Goal: Task Accomplishment & Management: Manage account settings

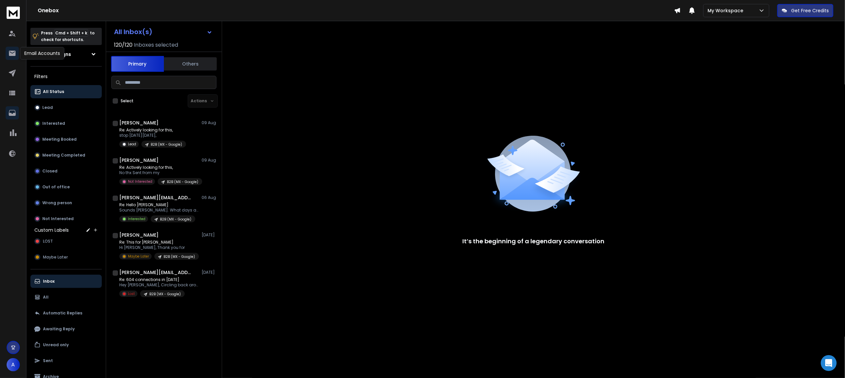
click at [16, 54] on link at bounding box center [12, 53] width 13 height 13
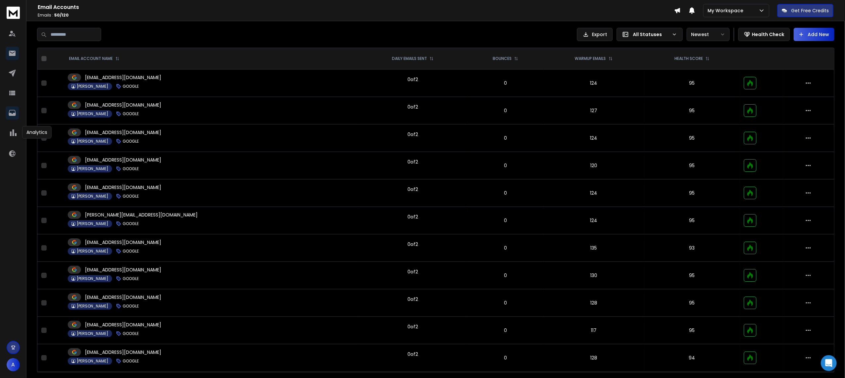
click at [9, 118] on link at bounding box center [12, 112] width 13 height 13
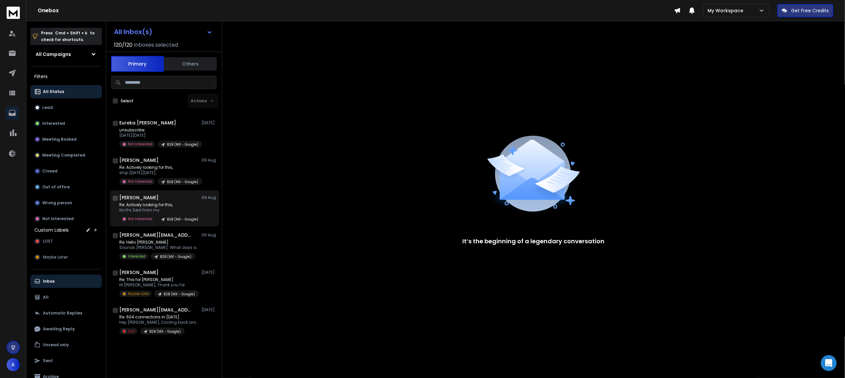
click at [154, 205] on p "Re: Actively looking for this," at bounding box center [158, 204] width 79 height 5
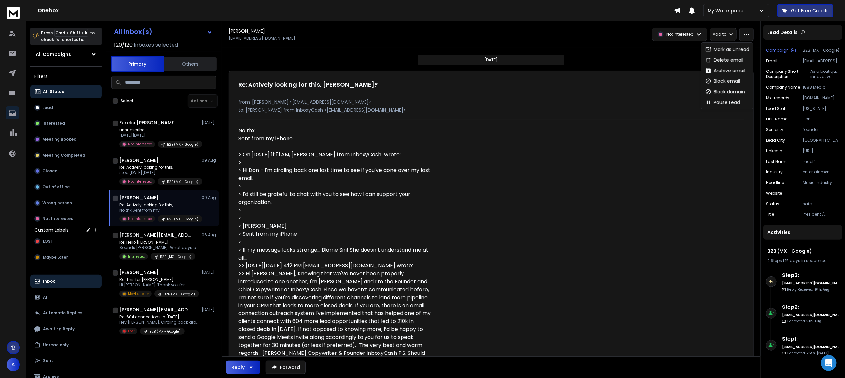
click at [752, 34] on button "button" at bounding box center [747, 34] width 15 height 13
click at [724, 80] on div "Block email" at bounding box center [723, 81] width 35 height 7
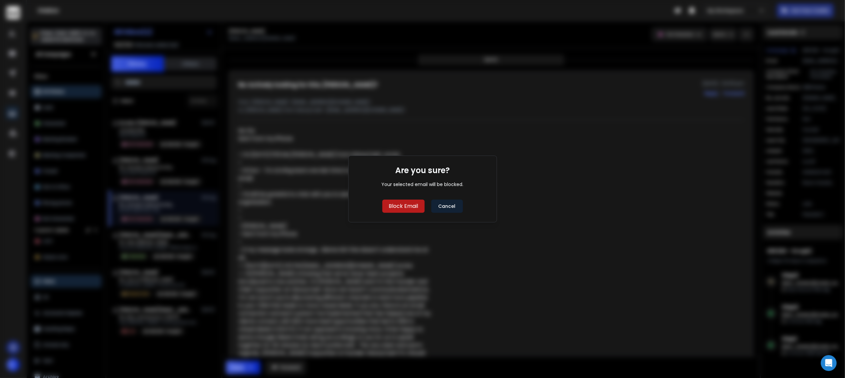
click at [398, 208] on button "Block Email" at bounding box center [404, 205] width 42 height 13
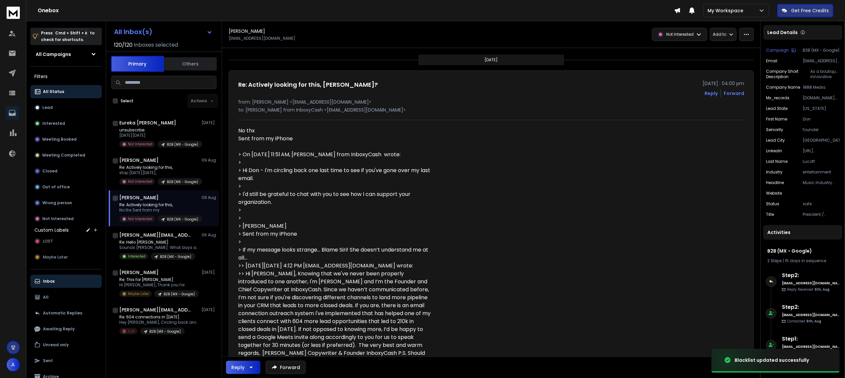
click at [746, 33] on icon "button" at bounding box center [747, 34] width 6 height 6
click at [730, 62] on div "Delete email" at bounding box center [725, 60] width 38 height 7
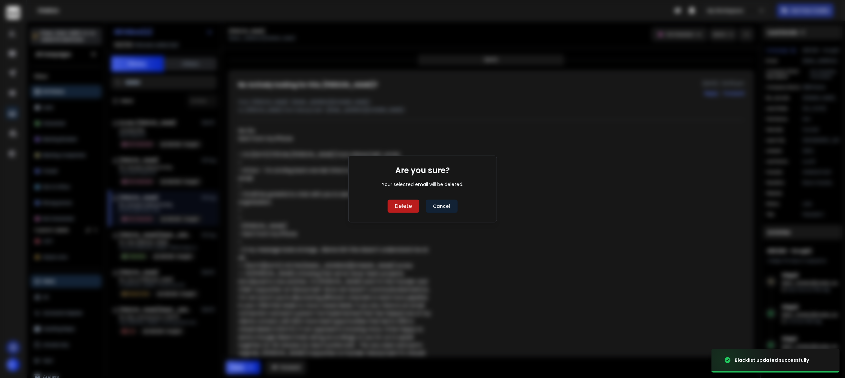
click at [408, 210] on button "Delete" at bounding box center [404, 205] width 32 height 13
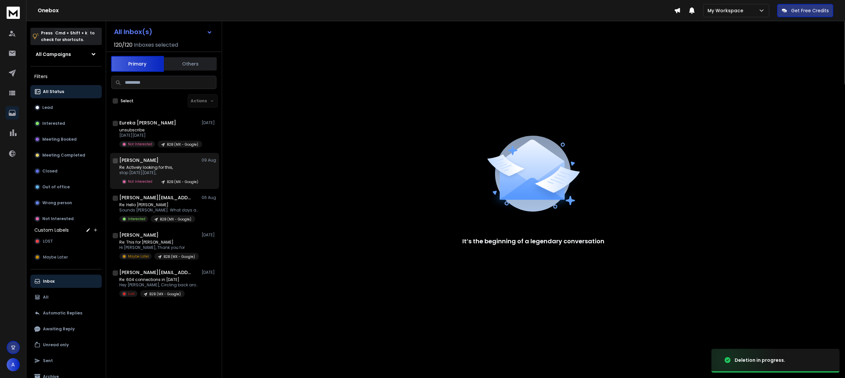
click at [134, 170] on p "stop [DATE][DATE]," at bounding box center [158, 172] width 79 height 5
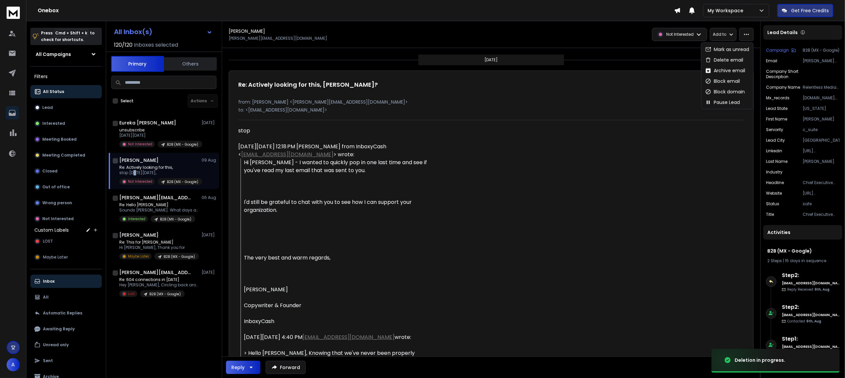
click at [747, 38] on button "button" at bounding box center [747, 34] width 15 height 13
click at [729, 85] on div "Block email" at bounding box center [727, 81] width 49 height 11
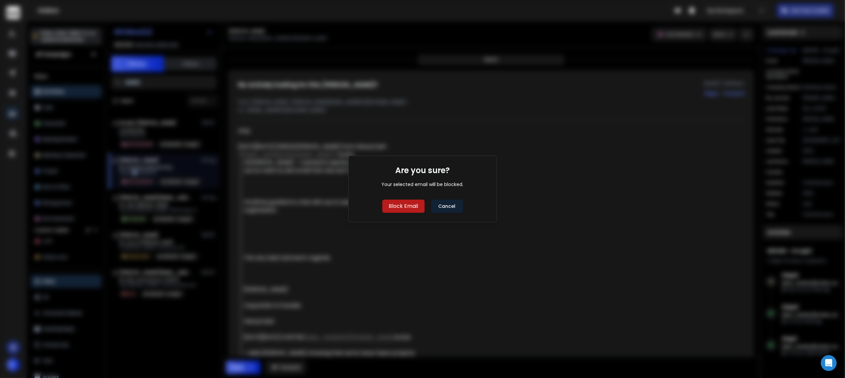
click at [392, 211] on button "Block Email" at bounding box center [404, 205] width 42 height 13
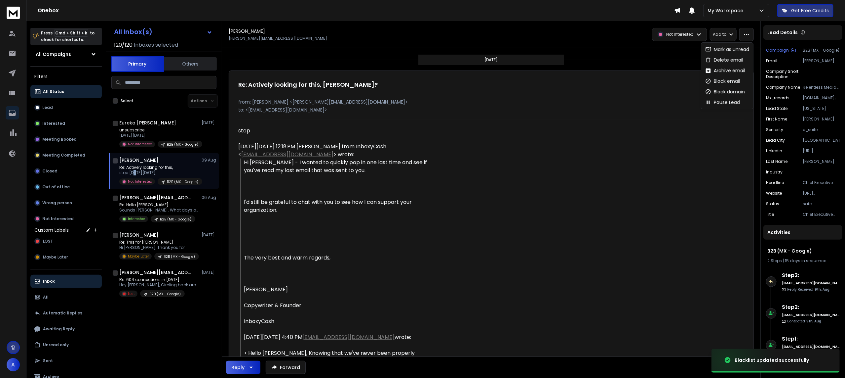
click at [745, 35] on icon "button" at bounding box center [747, 34] width 6 height 6
click at [726, 61] on div "Delete email" at bounding box center [725, 60] width 38 height 7
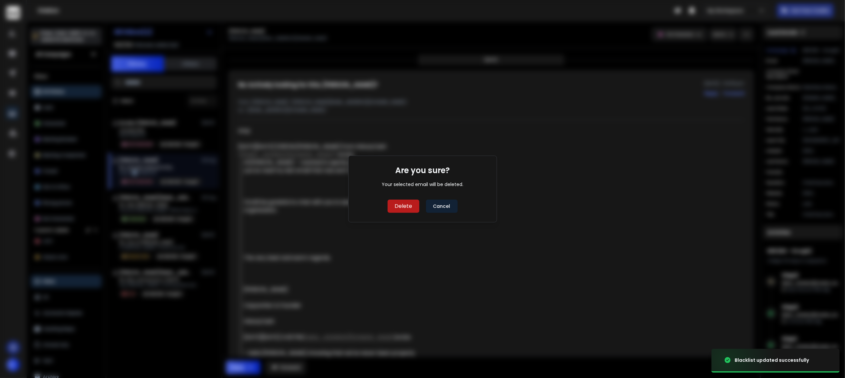
click at [404, 207] on button "Delete" at bounding box center [404, 205] width 32 height 13
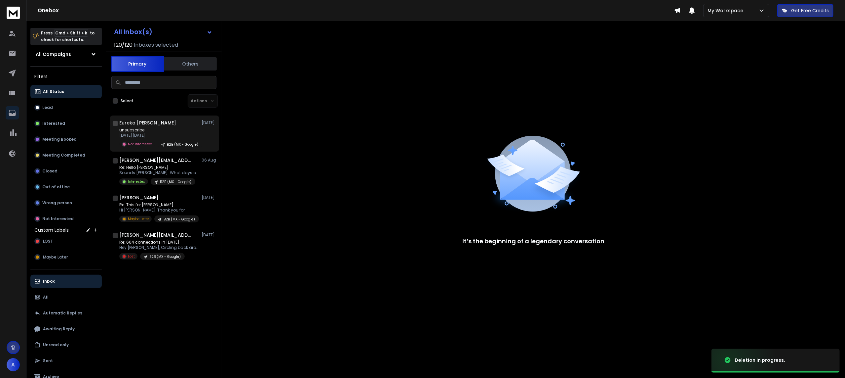
click at [184, 140] on div "unsubscribe [DATE][DATE] Not Interested B2B (MX - Google)" at bounding box center [160, 137] width 83 height 20
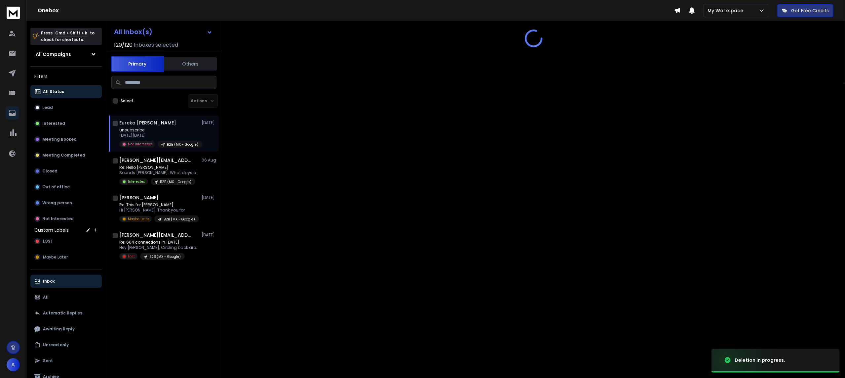
click at [560, 74] on div at bounding box center [533, 210] width 623 height 378
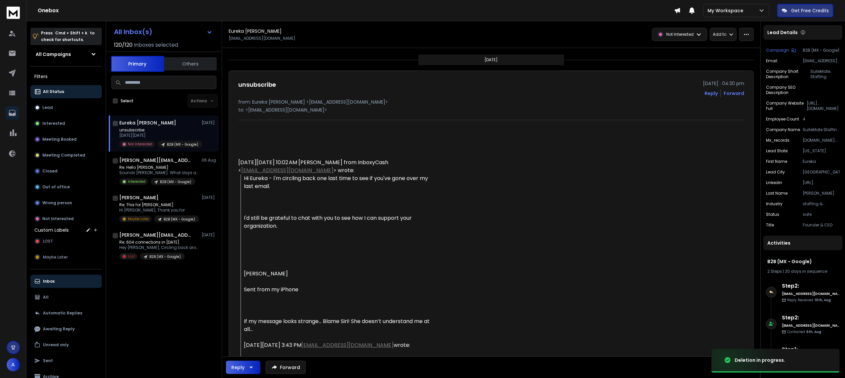
click at [710, 52] on div "Eureka [PERSON_NAME] Eureka [PERSON_NAME] [EMAIL_ADDRESS][DOMAIN_NAME] Not Inte…" at bounding box center [491, 210] width 539 height 378
click at [753, 39] on button "button" at bounding box center [747, 34] width 15 height 13
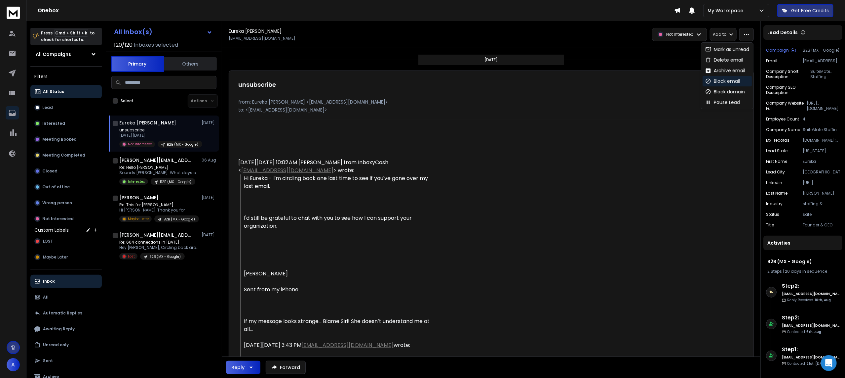
click at [731, 79] on div "Block email" at bounding box center [723, 81] width 35 height 7
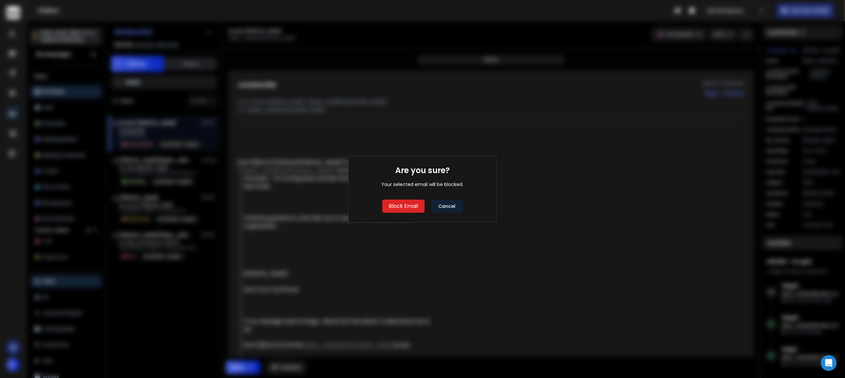
click at [389, 216] on div "Are you sure? Your selected email will be blocked. Block Email Cancel" at bounding box center [422, 188] width 149 height 67
click at [394, 214] on div "Are you sure? Your selected email will be blocked. Block Email Cancel" at bounding box center [422, 188] width 149 height 67
click at [394, 212] on div "Are you sure? Your selected email will be blocked. Block Email Cancel" at bounding box center [422, 188] width 149 height 67
click at [394, 211] on button "Block Email" at bounding box center [404, 205] width 42 height 13
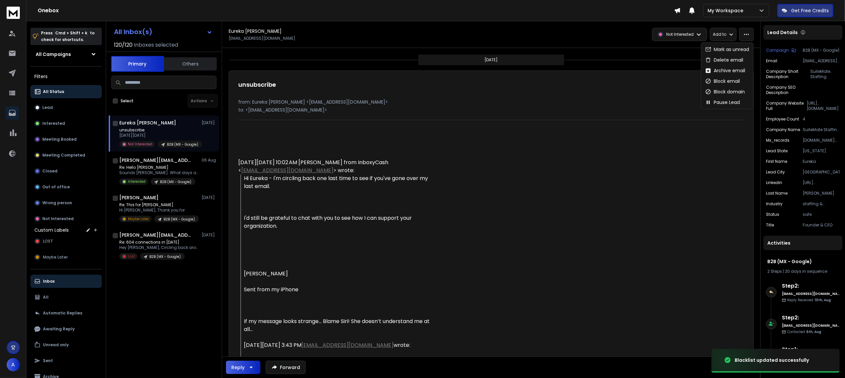
click at [750, 37] on icon "button" at bounding box center [747, 34] width 6 height 6
click at [730, 61] on div "Delete email" at bounding box center [725, 60] width 38 height 7
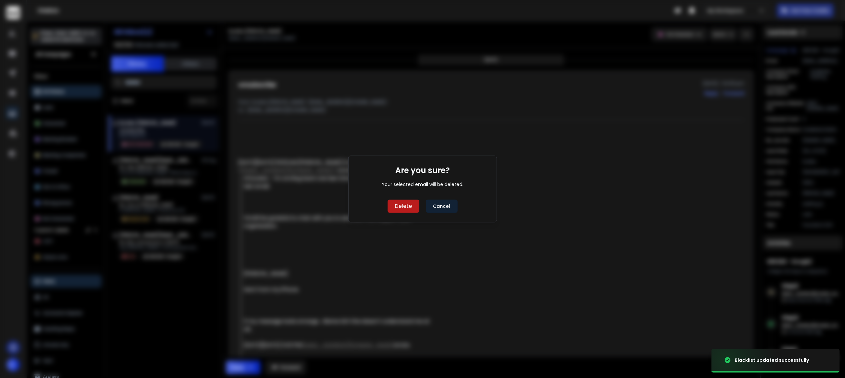
click at [407, 210] on button "Delete" at bounding box center [404, 205] width 32 height 13
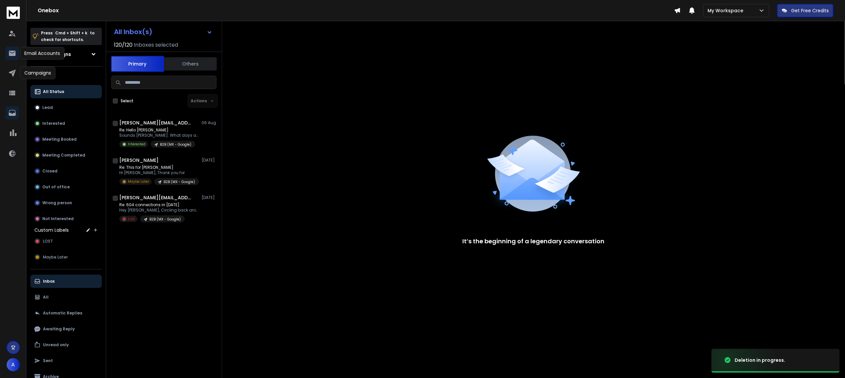
click at [9, 57] on link at bounding box center [12, 53] width 13 height 13
